Goal: Obtain resource: Obtain resource

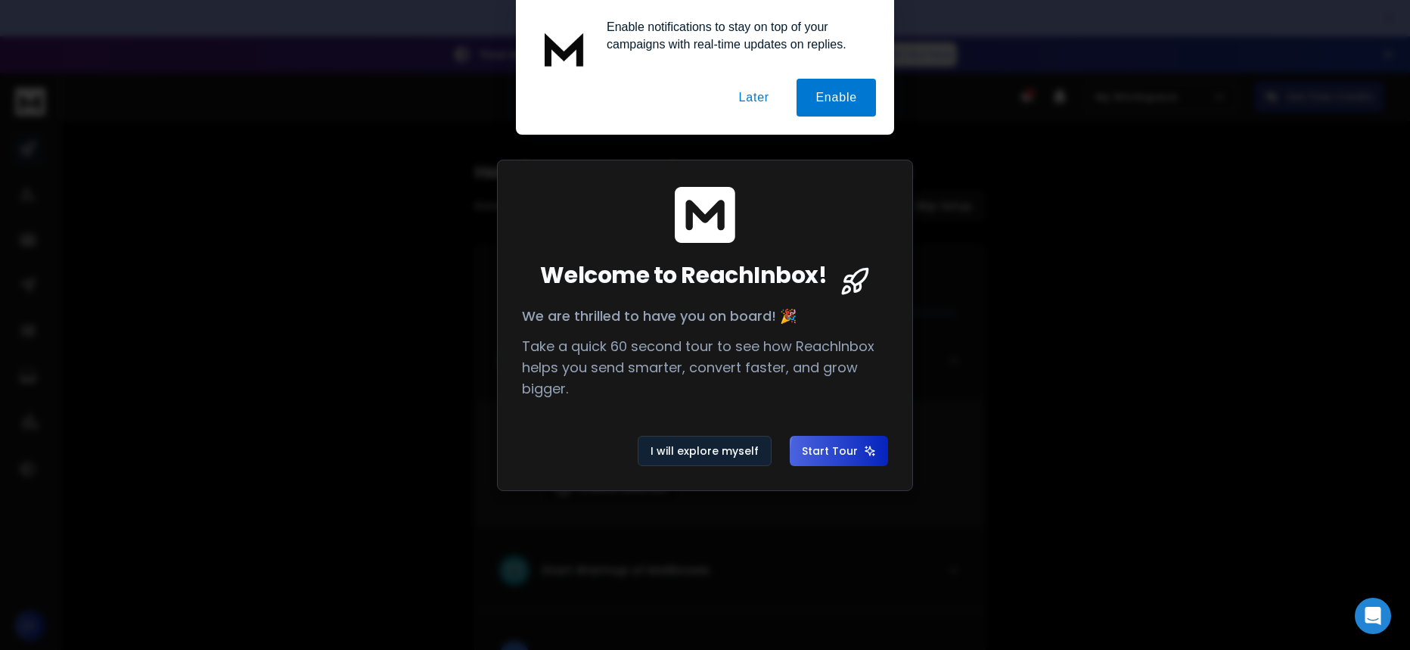
click at [727, 452] on button "I will explore myself" at bounding box center [705, 451] width 134 height 30
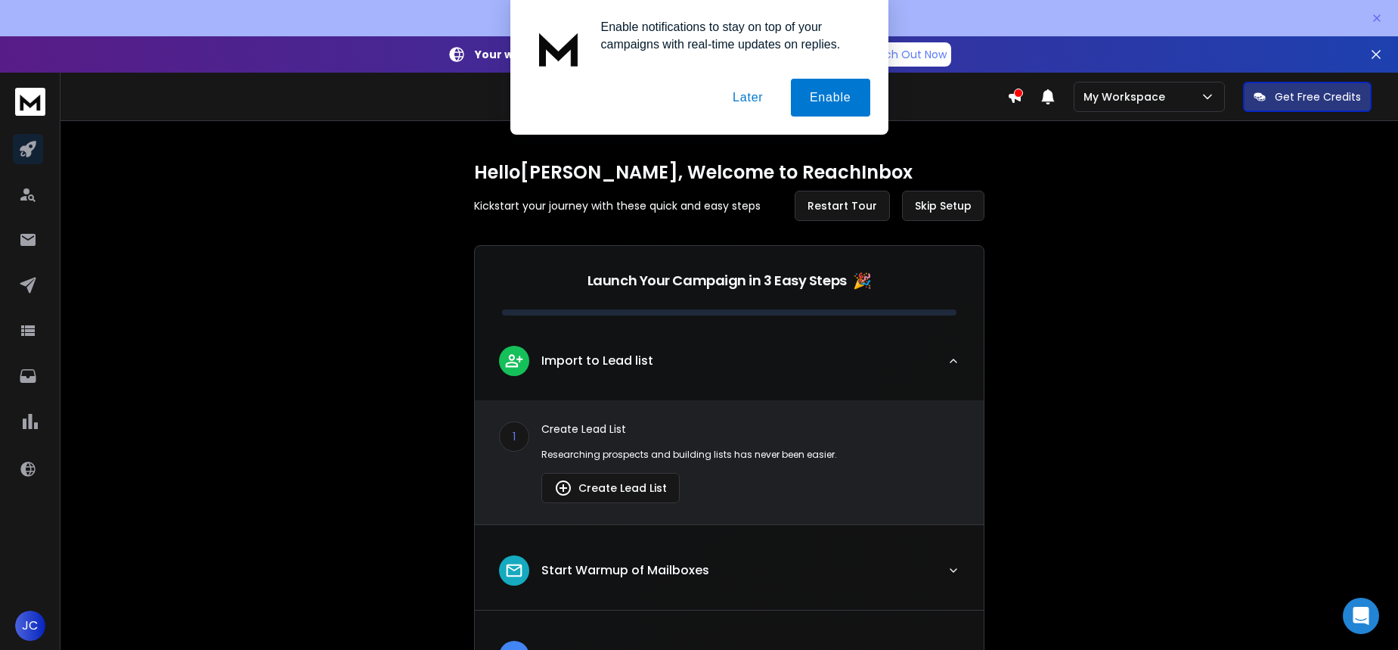
click at [746, 92] on button "Later" at bounding box center [748, 98] width 68 height 38
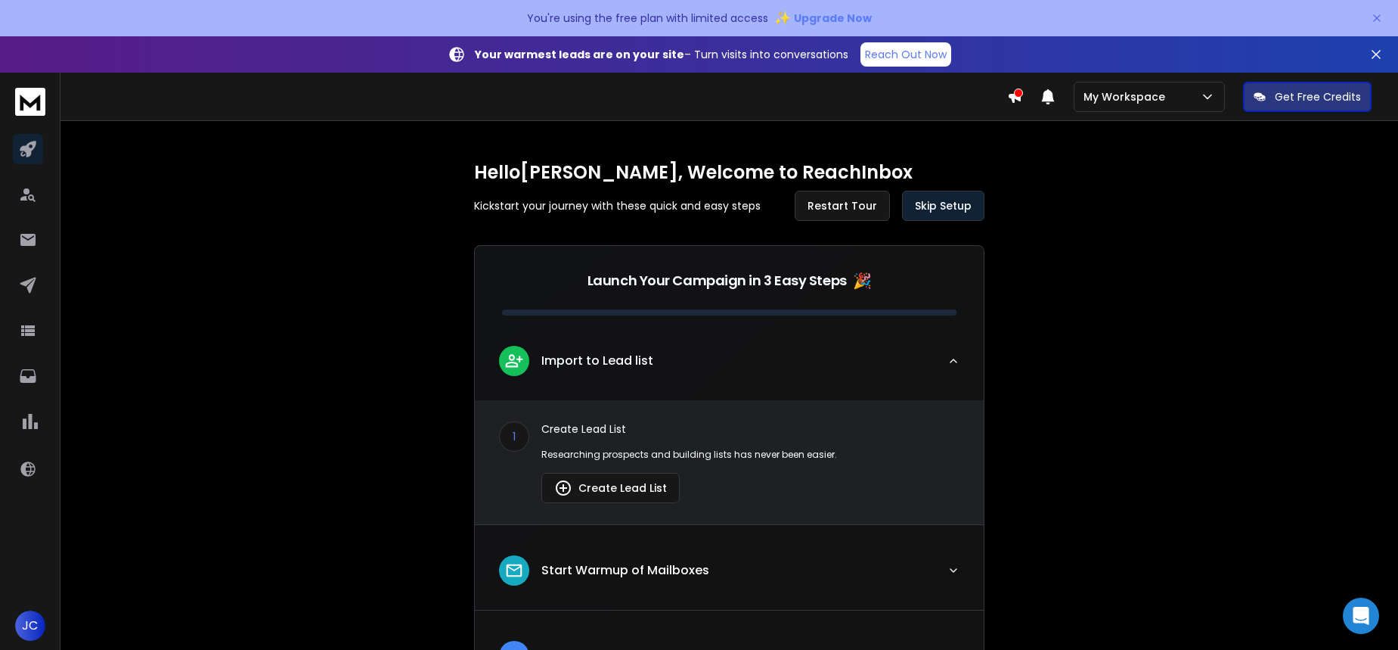
click at [957, 202] on span "Skip Setup" at bounding box center [943, 205] width 57 height 15
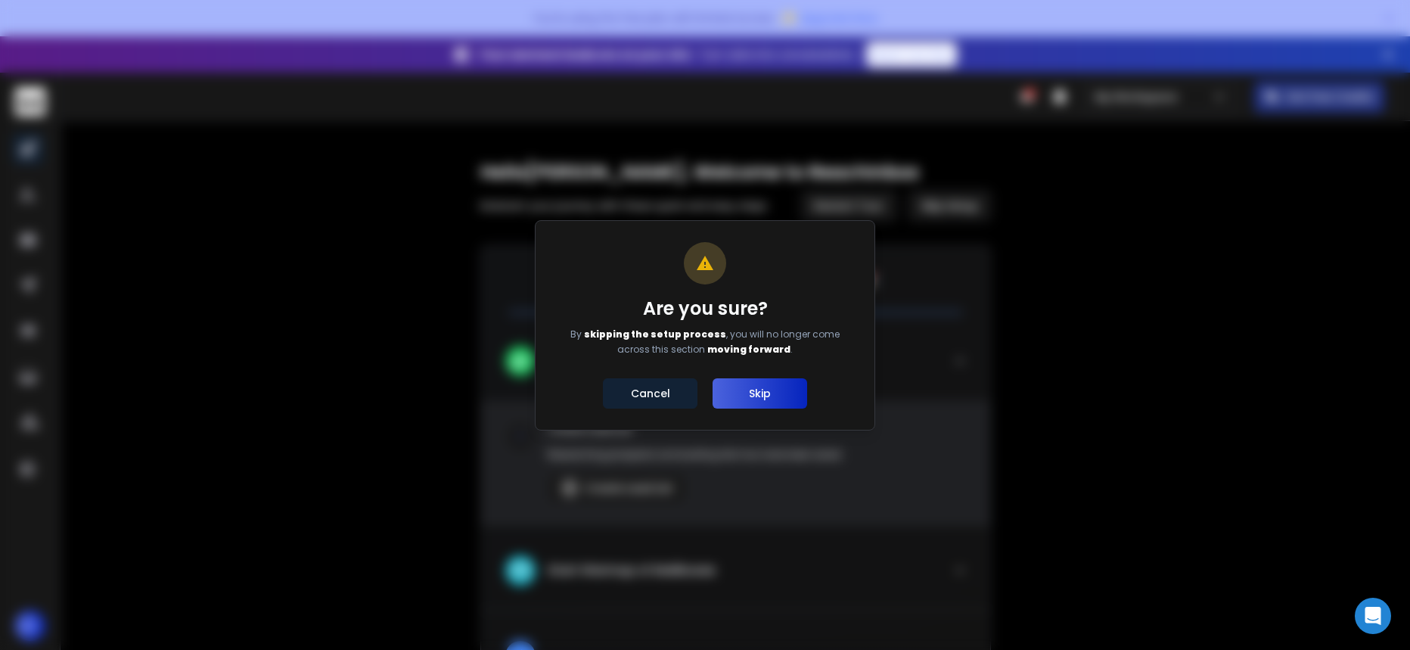
click at [744, 402] on button "Skip" at bounding box center [759, 393] width 95 height 30
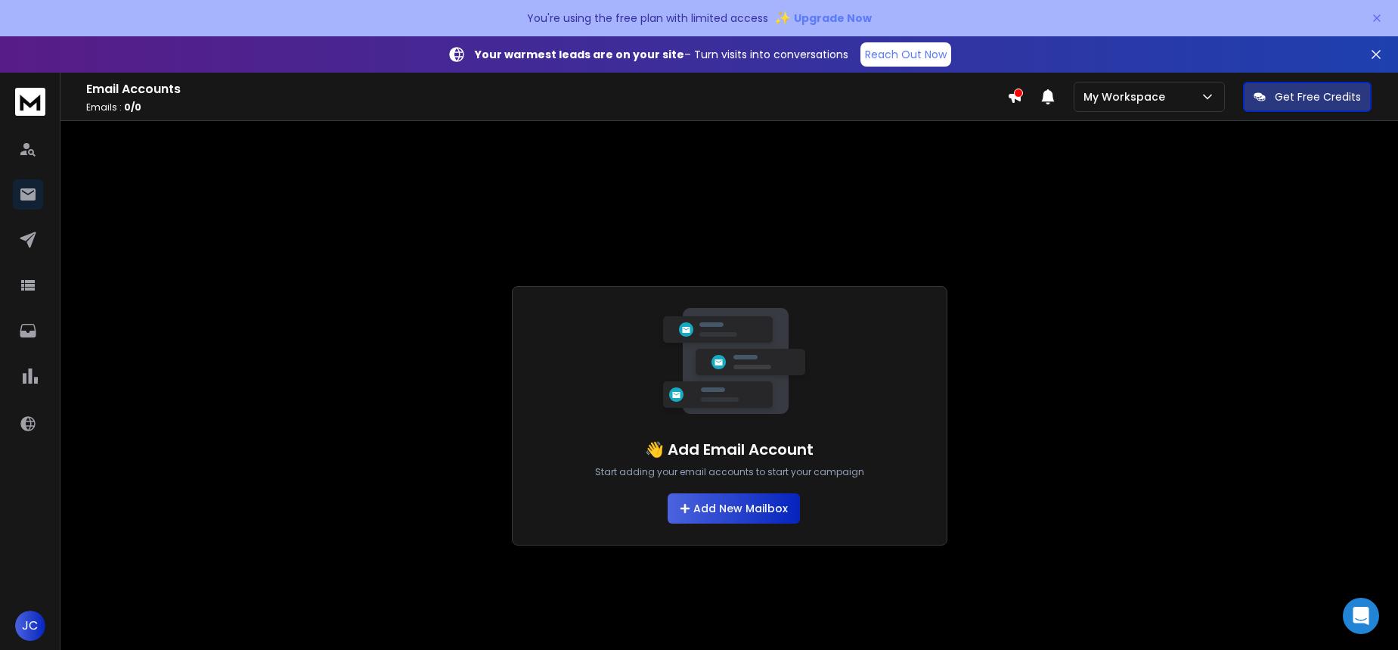
click at [1296, 98] on p "Get Free Credits" at bounding box center [1318, 96] width 86 height 15
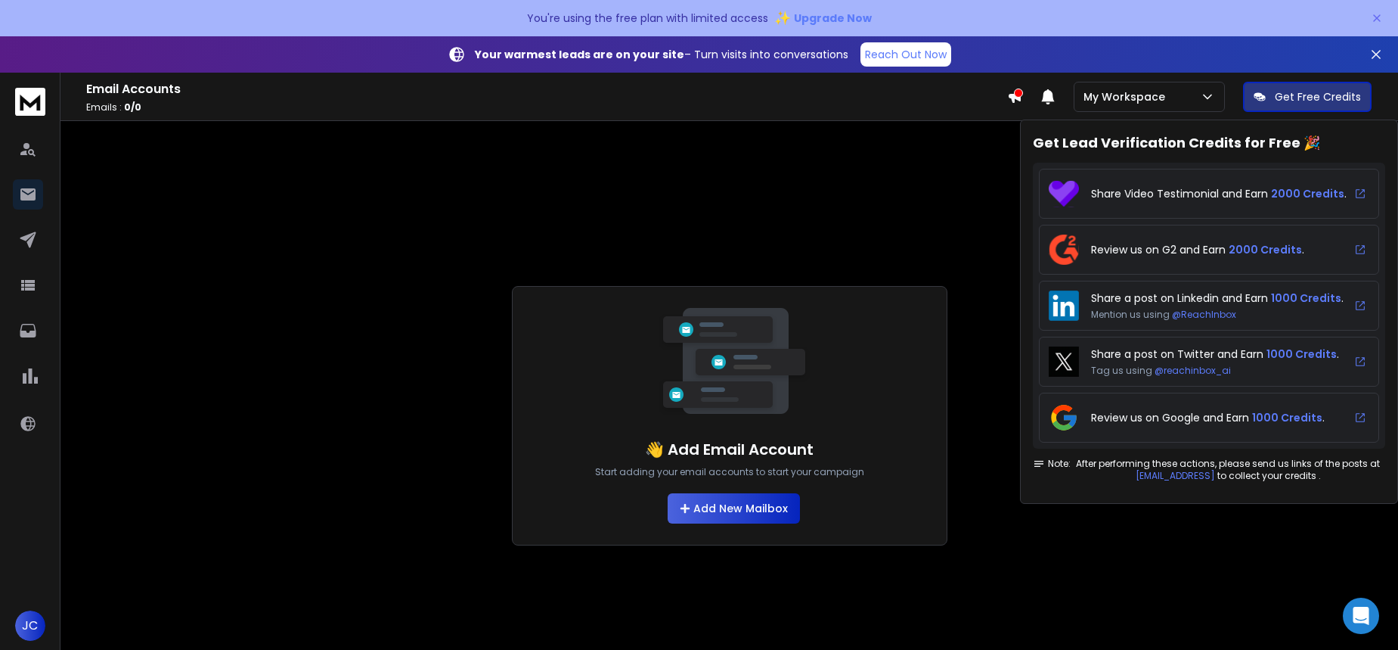
click at [1323, 191] on span "2000 Credits" at bounding box center [1307, 193] width 73 height 15
click at [1227, 245] on p "Review us on G2 and Earn 2000 Credits ." at bounding box center [1197, 249] width 213 height 15
